Goal: Task Accomplishment & Management: Manage account settings

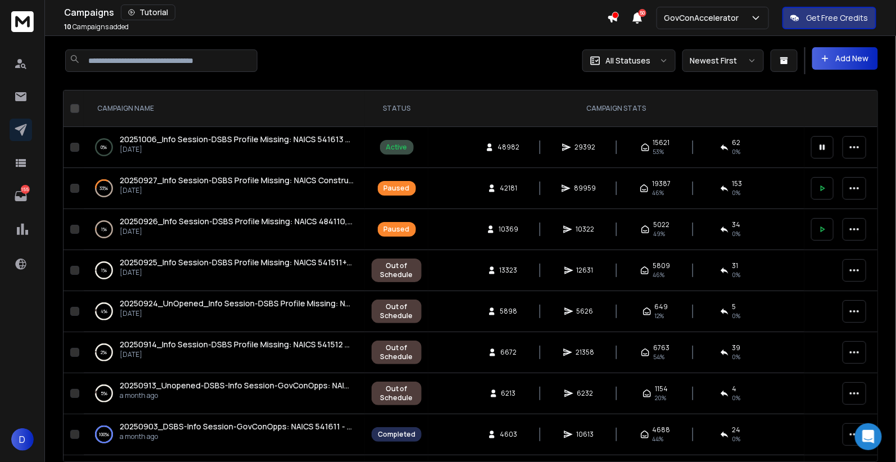
click at [358, 68] on div at bounding box center [267, 60] width 408 height 27
drag, startPoint x: 75, startPoint y: 134, endPoint x: 517, endPoint y: 234, distance: 453.1
click at [567, 306] on body "ReferralStack Unlock AI-powered affiliate growth Lifetime Deals available! Clai…" at bounding box center [448, 231] width 896 height 462
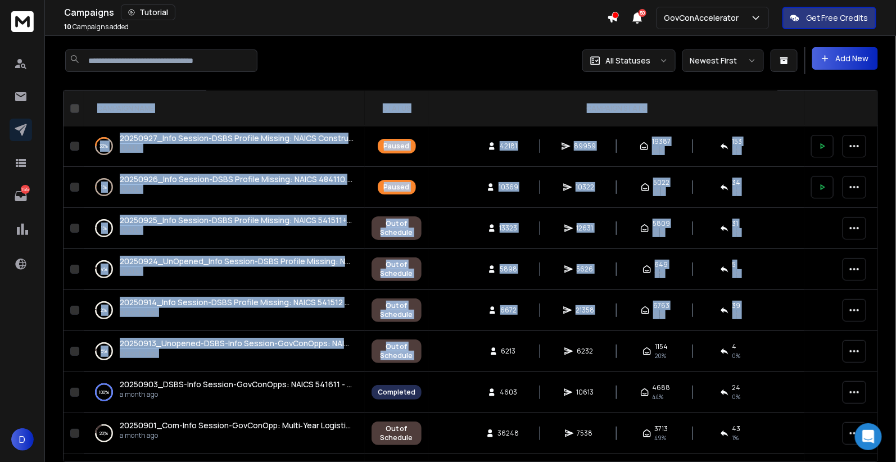
scroll to position [83, 0]
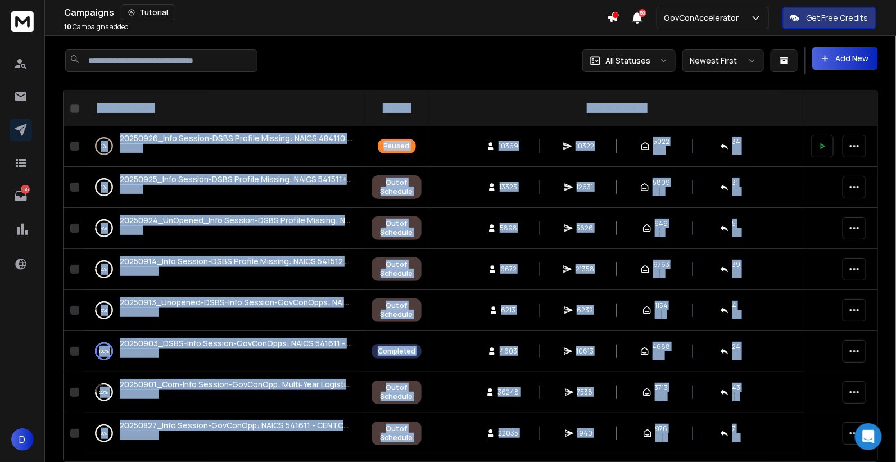
drag, startPoint x: 68, startPoint y: 94, endPoint x: 782, endPoint y: 454, distance: 799.9
click at [782, 454] on table "CAMPAIGN NAME STATUS CAMPAIGN STATS 0 % 20251006_Info Session-DSBS Profile Miss…" at bounding box center [471, 234] width 814 height 455
copy table "CAMPAIGN NAME STATUS CAMPAIGN STATS 0 % 20251006_Info Session-DSBS Profile Miss…"
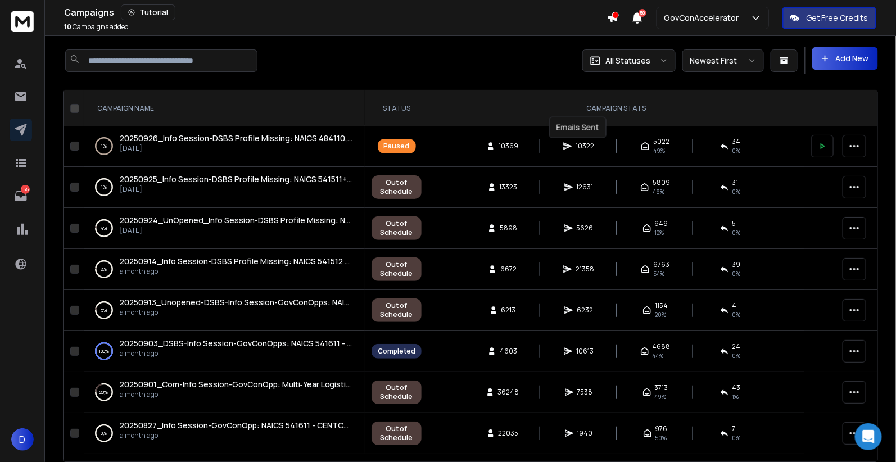
click at [557, 79] on div "Campaigns 10 Campaigns Added All Statuses Newest First Add New CAMPAIGN NAME ST…" at bounding box center [470, 278] width 815 height 462
click at [462, 56] on div at bounding box center [267, 60] width 408 height 27
click at [78, 109] on button "Select first 10" at bounding box center [74, 108] width 9 height 9
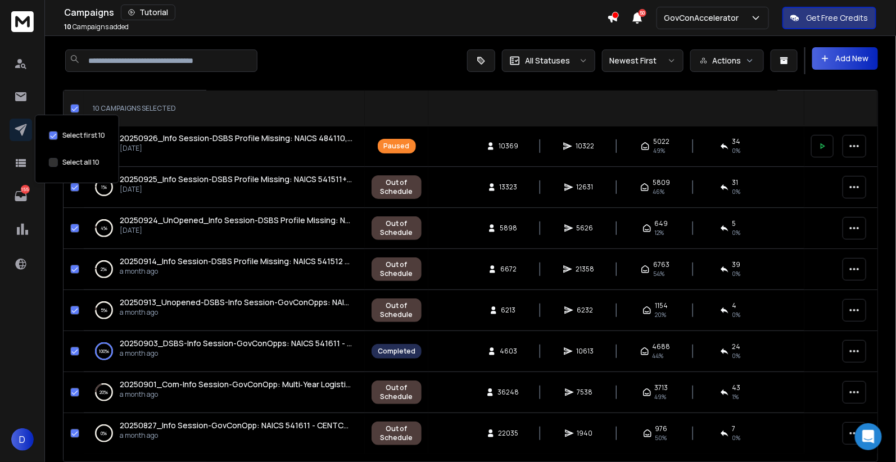
click at [74, 109] on button "Select first 10" at bounding box center [74, 108] width 9 height 9
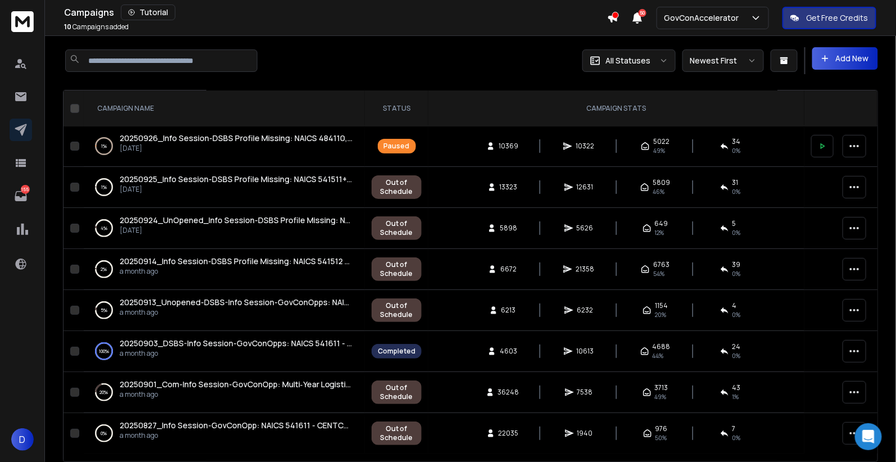
scroll to position [80, 0]
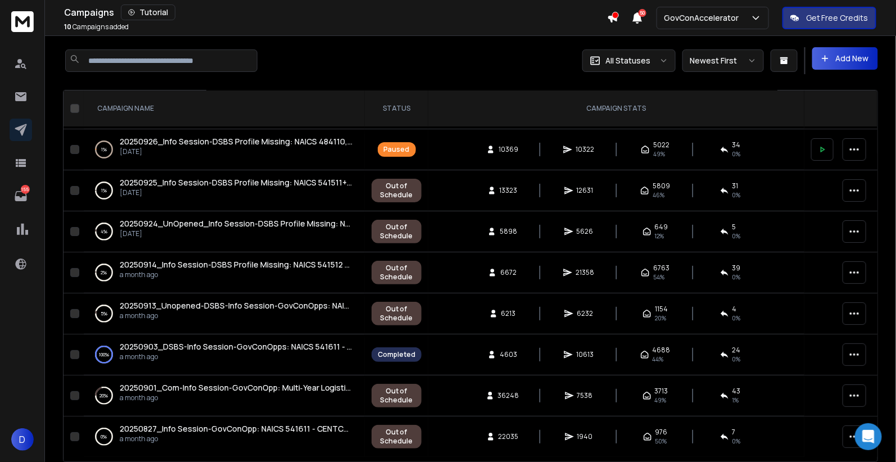
type button "on"
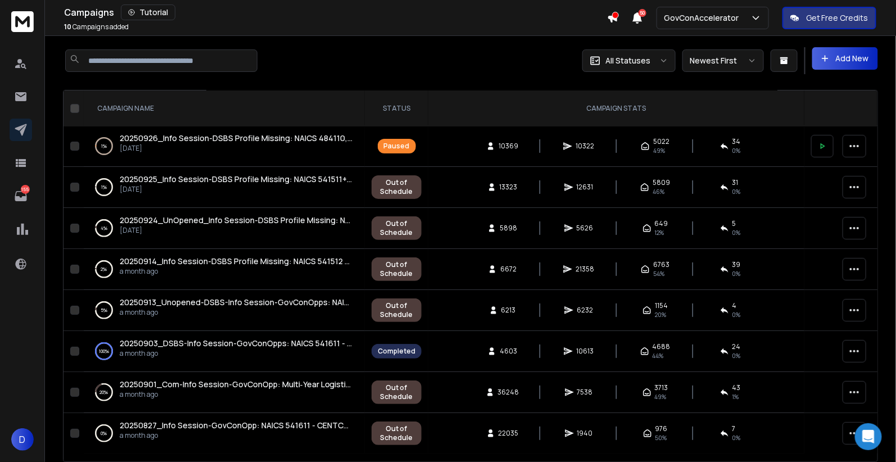
scroll to position [0, 0]
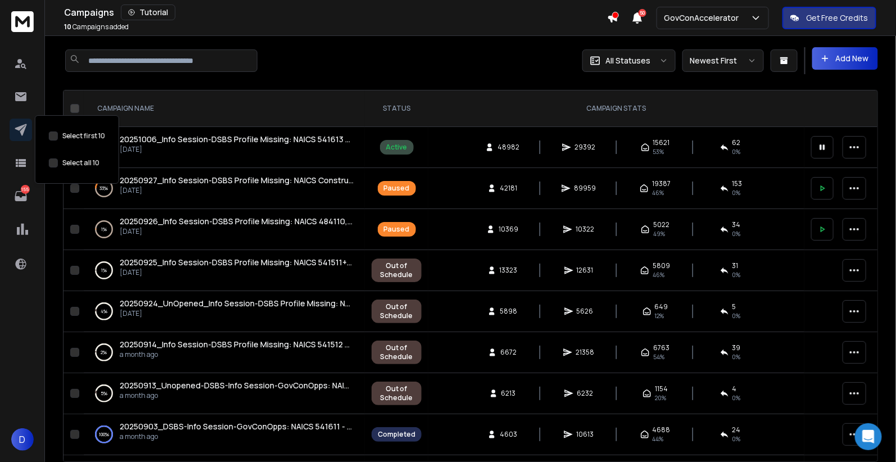
click at [297, 139] on span "20251006_Info Session-DSBS Profile Missing: NAICS 541613 Services+48k leads" at bounding box center [269, 139] width 299 height 11
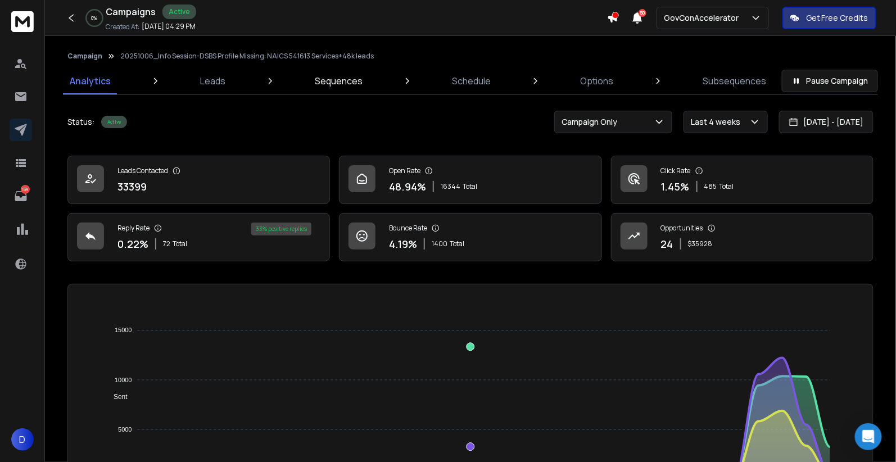
click at [341, 85] on p "Sequences" at bounding box center [339, 80] width 48 height 13
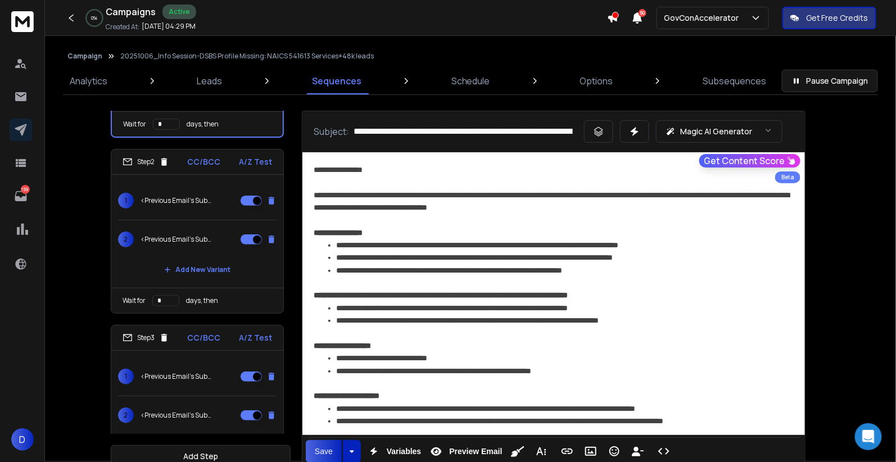
scroll to position [323, 0]
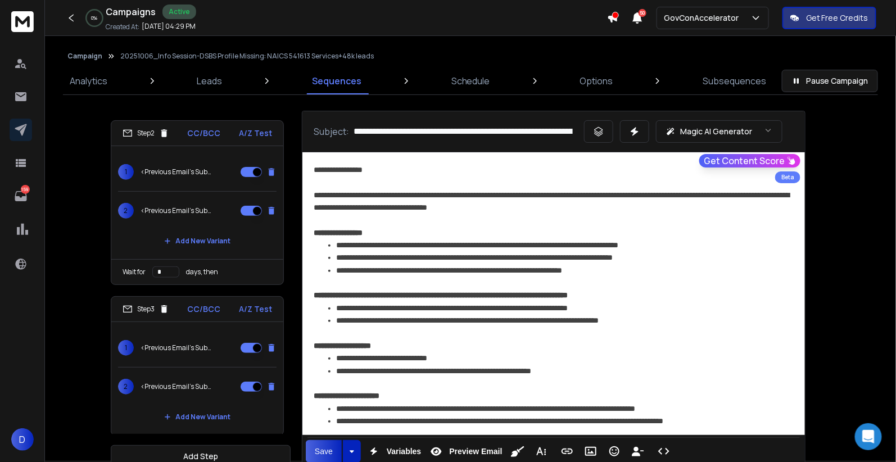
click at [84, 56] on button "Campaign" at bounding box center [84, 56] width 35 height 9
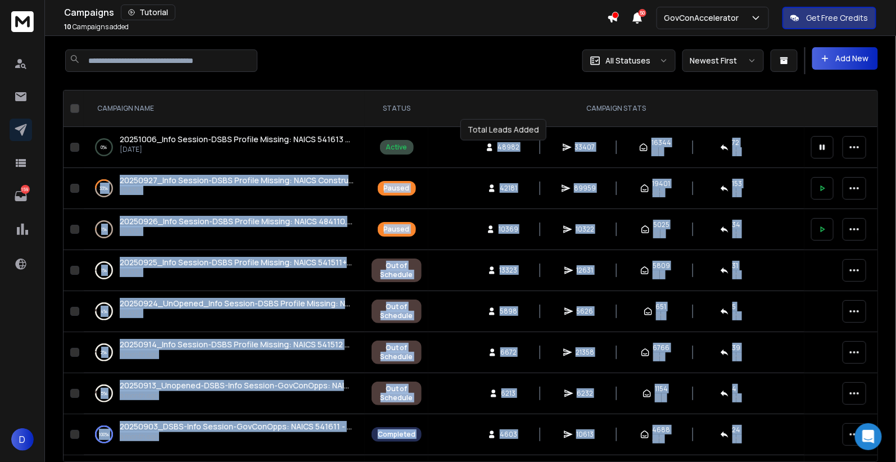
drag, startPoint x: 526, startPoint y: 454, endPoint x: 495, endPoint y: 146, distance: 309.2
click at [495, 146] on table "CAMPAIGN NAME STATUS CAMPAIGN STATS 0 % 20251006_Info Session-DSBS Profile Miss…" at bounding box center [471, 318] width 814 height 455
copy tbody "48982 33407 16344 49 % 72 0 % 33 % 20250927_Info Session-DSBS Profile Missing: …"
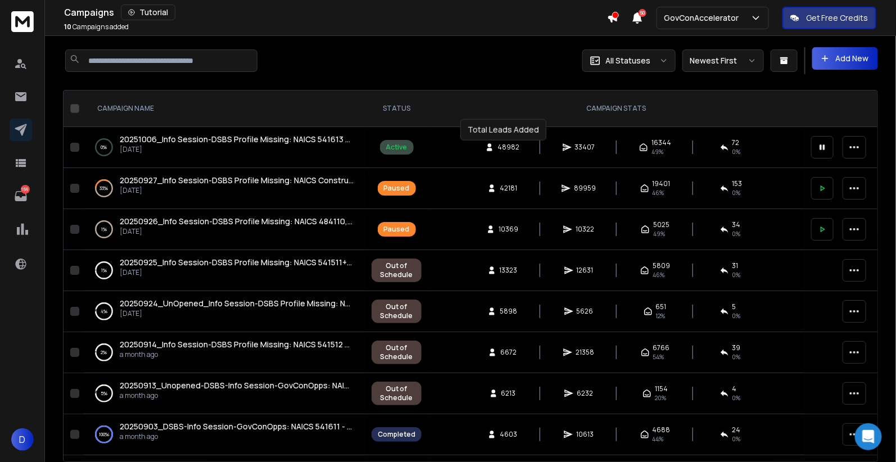
click at [347, 62] on div at bounding box center [267, 60] width 408 height 27
drag, startPoint x: 372, startPoint y: 67, endPoint x: 367, endPoint y: 76, distance: 11.1
click at [372, 67] on div at bounding box center [267, 60] width 408 height 27
click at [437, 57] on div at bounding box center [267, 60] width 408 height 27
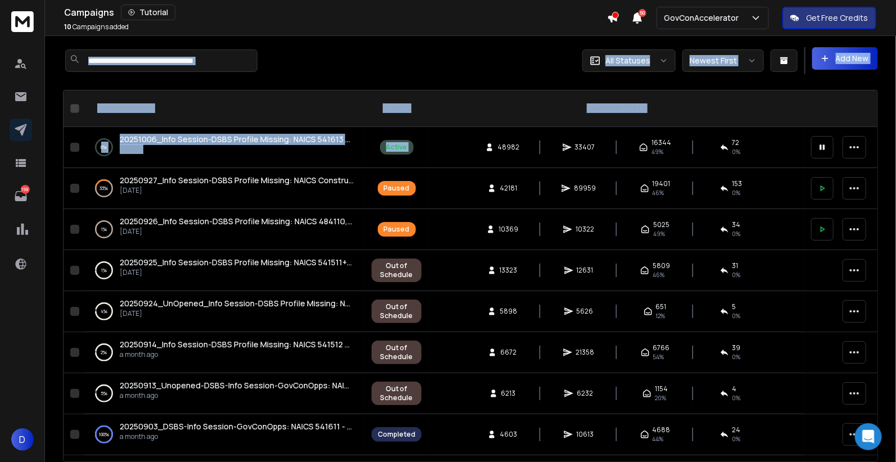
drag, startPoint x: 476, startPoint y: 159, endPoint x: 442, endPoint y: 65, distance: 99.4
click at [443, 60] on div "Campaigns 10 Campaigns Added All Statuses Newest First Add New CAMPAIGN NAME ST…" at bounding box center [470, 278] width 815 height 462
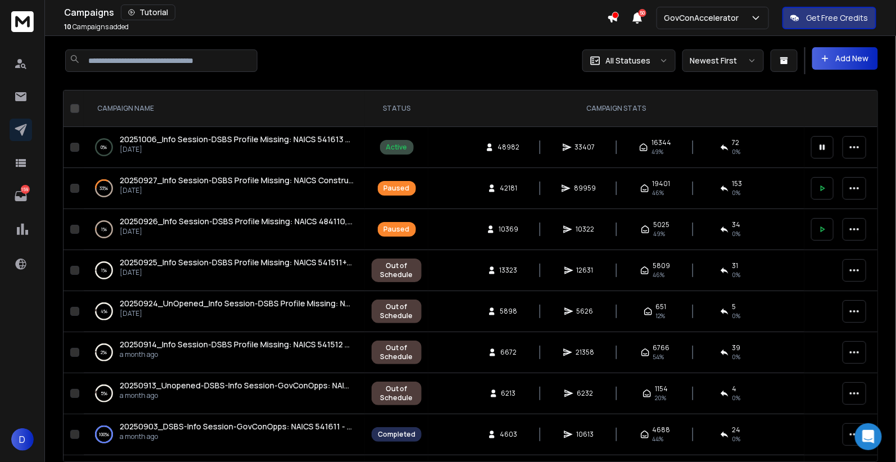
click at [442, 66] on div at bounding box center [267, 60] width 408 height 27
